Goal: Task Accomplishment & Management: Use online tool/utility

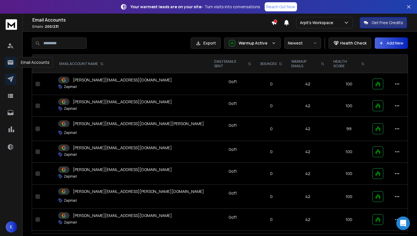
scroll to position [921, 0]
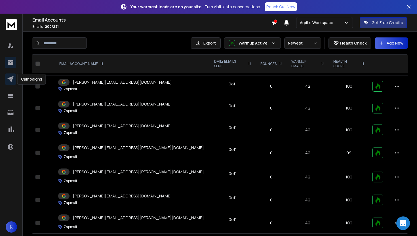
click at [9, 79] on icon at bounding box center [10, 79] width 6 height 6
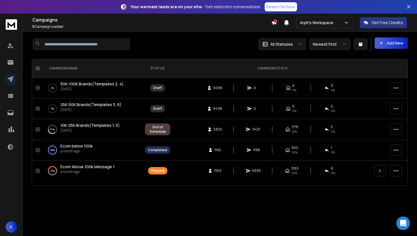
click at [93, 124] on span "10K-25K Brands(Templates 1, 5)" at bounding box center [89, 125] width 59 height 5
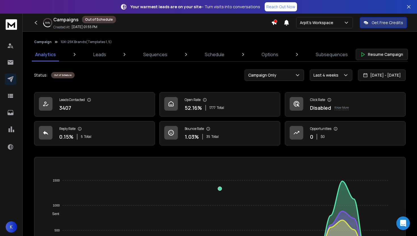
click at [98, 127] on link "Reply Rate 0.15 % 5 Total" at bounding box center [94, 133] width 121 height 24
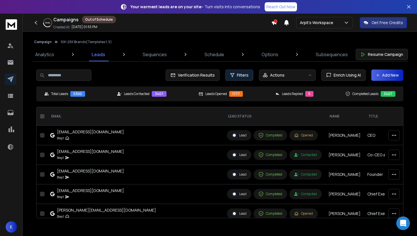
click at [237, 74] on button "Filters" at bounding box center [239, 75] width 28 height 11
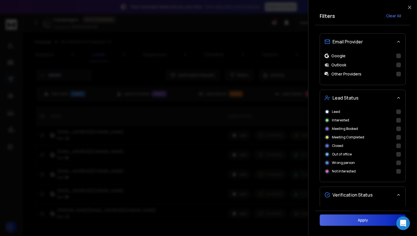
scroll to position [195, 0]
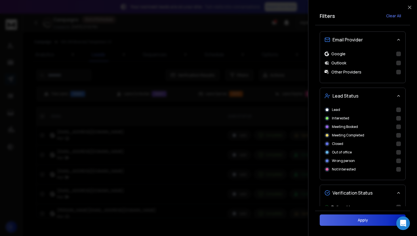
click at [398, 152] on office "Out of office" at bounding box center [398, 152] width 5 height 5
click at [360, 223] on button "Apply" at bounding box center [363, 220] width 86 height 11
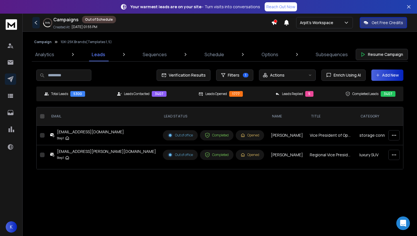
click at [39, 26] on button at bounding box center [35, 22] width 7 height 11
